Goal: Navigation & Orientation: Find specific page/section

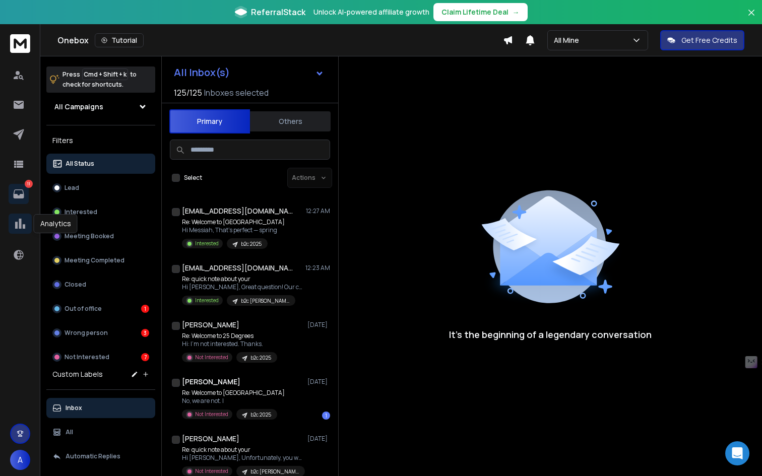
click at [21, 225] on icon at bounding box center [20, 224] width 10 height 10
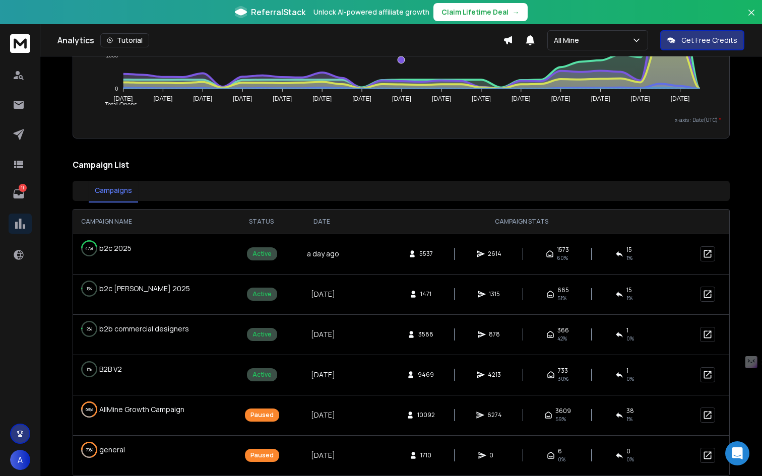
scroll to position [309, 0]
click at [21, 107] on icon at bounding box center [19, 105] width 10 height 8
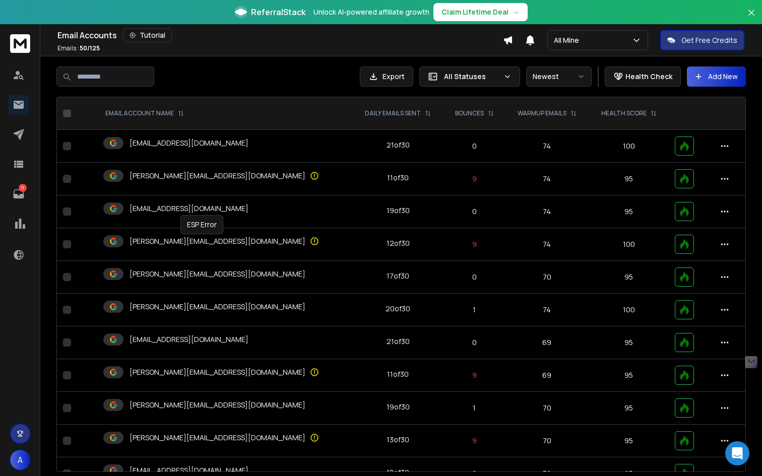
click at [309, 239] on icon at bounding box center [314, 241] width 10 height 10
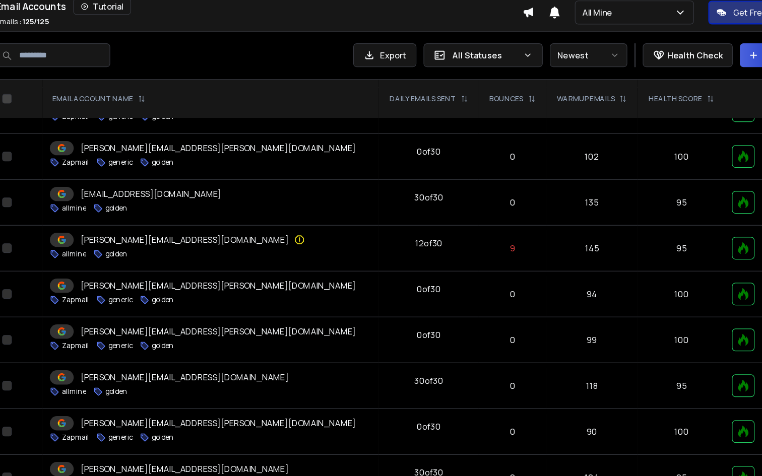
scroll to position [3917, 0]
click at [472, 242] on p "9" at bounding box center [494, 241] width 45 height 10
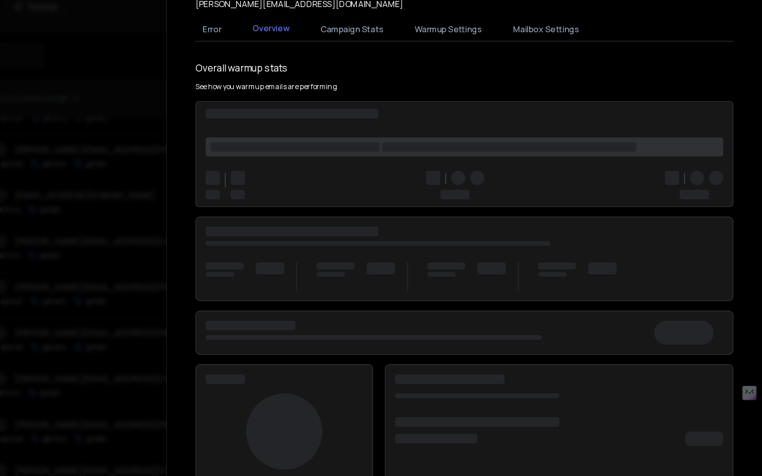
click at [225, 81] on div at bounding box center [381, 238] width 762 height 476
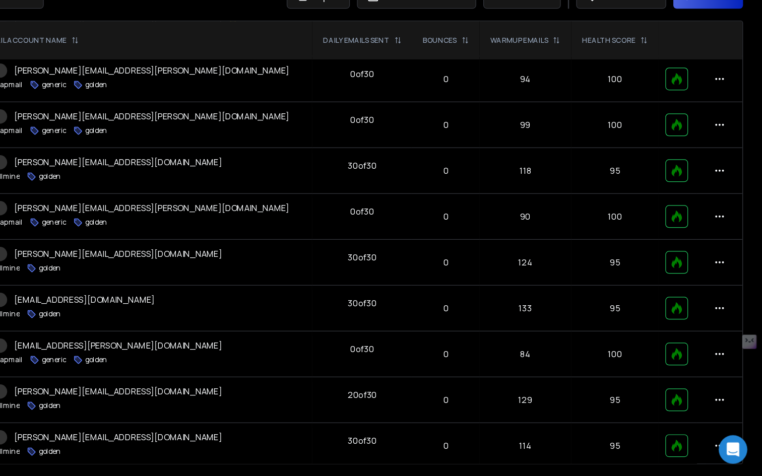
scroll to position [4063, 0]
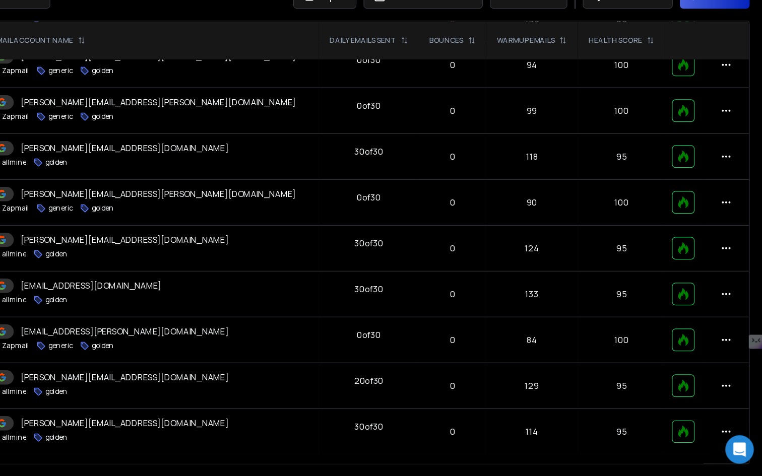
click at [300, 313] on div "[EMAIL_ADDRESS][DOMAIN_NAME]" at bounding box center [239, 315] width 272 height 12
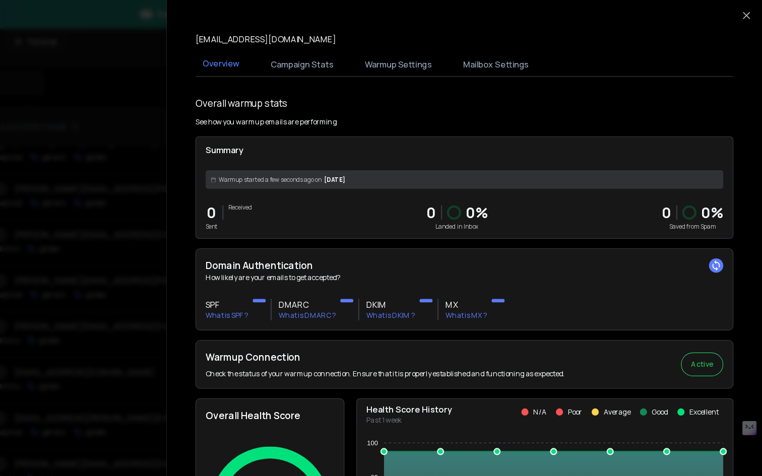
click at [218, 230] on div at bounding box center [381, 238] width 762 height 476
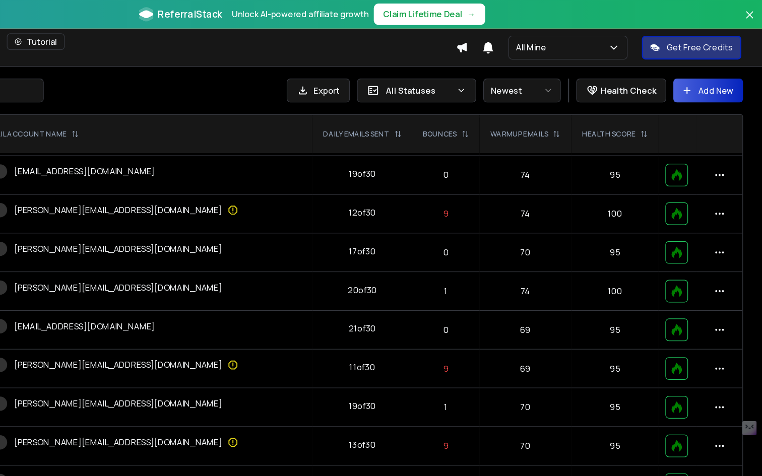
scroll to position [43, 0]
